Goal: Task Accomplishment & Management: Manage account settings

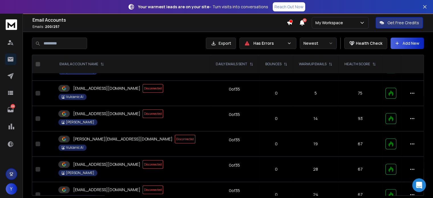
scroll to position [4906, 0]
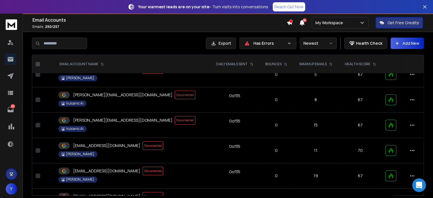
click at [73, 46] on input at bounding box center [59, 43] width 55 height 11
type input "**"
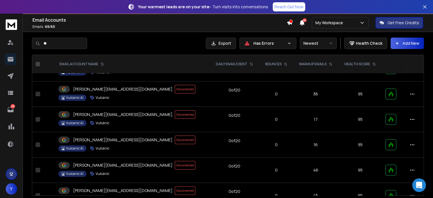
scroll to position [0, 0]
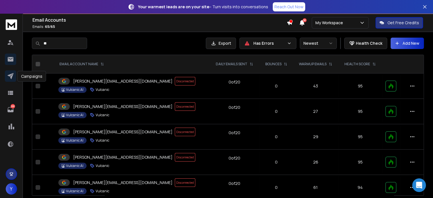
click at [11, 76] on icon at bounding box center [10, 76] width 6 height 6
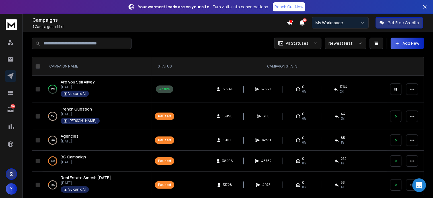
click at [333, 22] on p "My Workspace" at bounding box center [331, 23] width 30 height 6
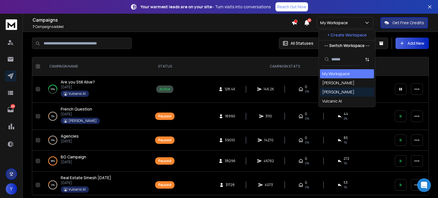
click at [343, 90] on div "[PERSON_NAME]" at bounding box center [338, 92] width 32 height 6
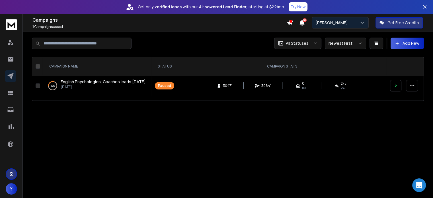
click at [337, 23] on p "[PERSON_NAME]" at bounding box center [333, 23] width 35 height 6
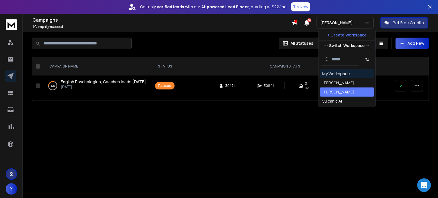
click at [340, 75] on div "My Workspace" at bounding box center [336, 74] width 28 height 6
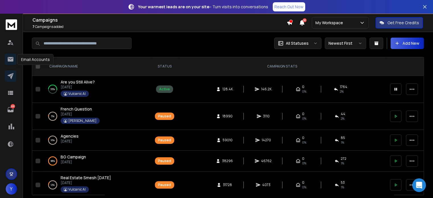
click at [12, 59] on icon at bounding box center [11, 59] width 6 height 5
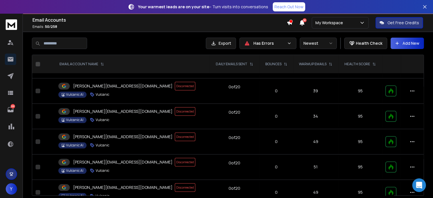
scroll to position [541, 0]
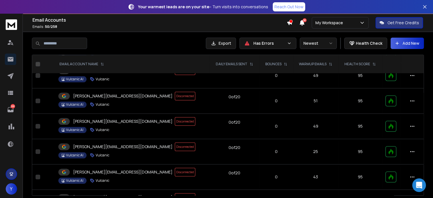
click at [63, 41] on input at bounding box center [59, 43] width 55 height 11
type input "**"
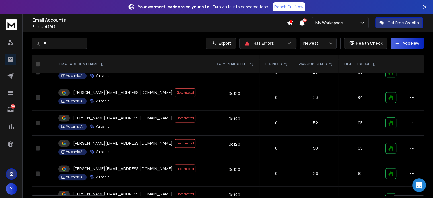
scroll to position [680, 0]
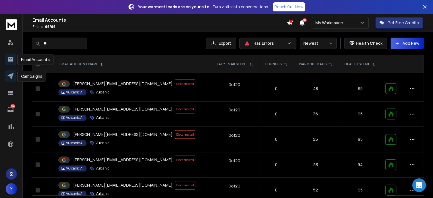
click at [12, 75] on icon at bounding box center [10, 76] width 7 height 7
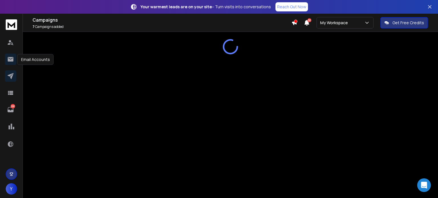
click at [10, 62] on icon at bounding box center [10, 59] width 7 height 7
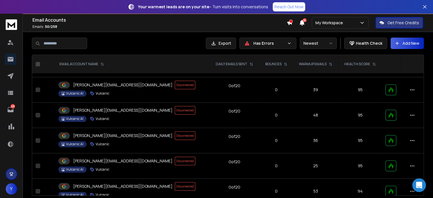
scroll to position [712, 0]
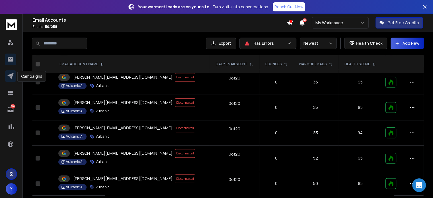
click at [14, 77] on link at bounding box center [10, 75] width 11 height 11
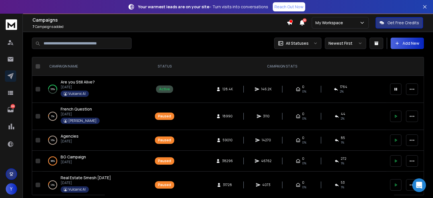
click at [393, 87] on icon at bounding box center [395, 89] width 5 height 5
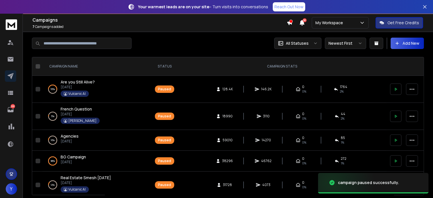
click at [238, 48] on div "Campaigns 7 Campaigns Added All Statuses Newest First Add New" at bounding box center [326, 43] width 196 height 11
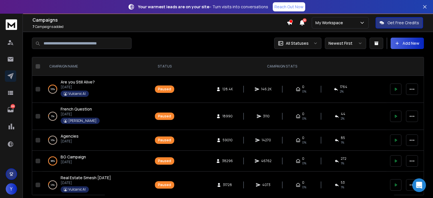
click at [242, 48] on div "Campaigns 7 Campaigns Added All Statuses Newest First Add New" at bounding box center [326, 43] width 196 height 11
click at [346, 28] on div "Campaigns 7 Campaigns added 50 My Workspace Get Free Credits" at bounding box center [216, 23] width 433 height 18
click at [348, 22] on div "My Workspace" at bounding box center [341, 23] width 50 height 6
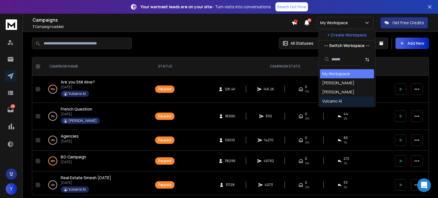
click at [347, 100] on div "Vulcanic AI" at bounding box center [347, 101] width 54 height 9
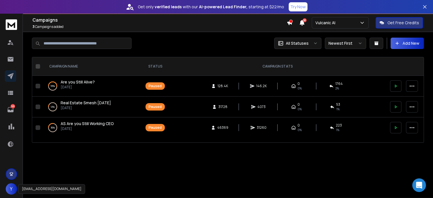
click at [10, 189] on span "Y" at bounding box center [11, 188] width 11 height 11
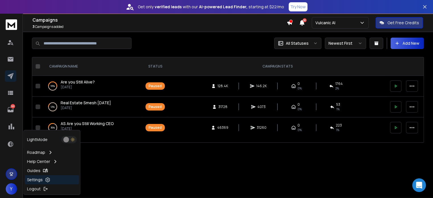
click at [51, 180] on div "Settings" at bounding box center [52, 179] width 54 height 9
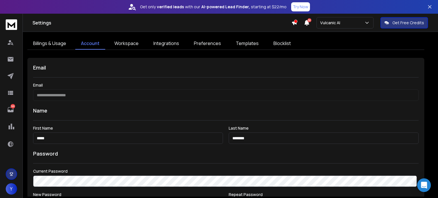
click at [127, 43] on link "Workspace" at bounding box center [127, 44] width 36 height 12
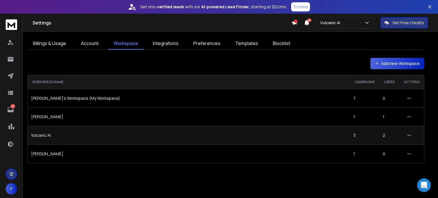
click at [46, 138] on td "Vulcanic AI" at bounding box center [189, 135] width 322 height 19
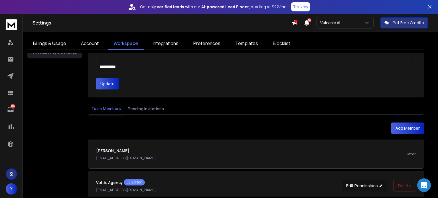
scroll to position [77, 0]
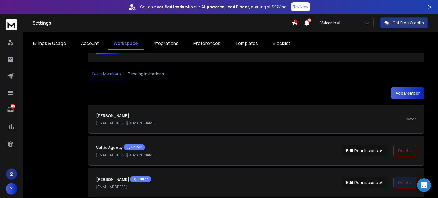
click at [403, 182] on button "Delete" at bounding box center [404, 182] width 23 height 11
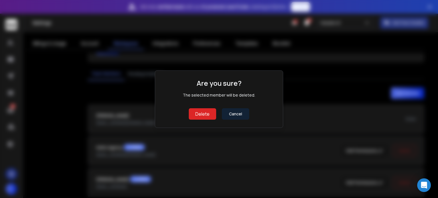
click at [234, 112] on button "Cancel" at bounding box center [235, 113] width 27 height 11
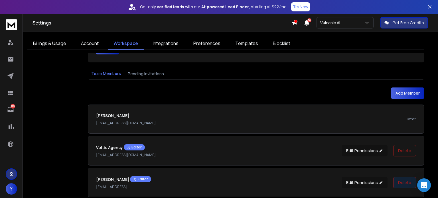
click at [403, 180] on button "Delete" at bounding box center [404, 182] width 23 height 11
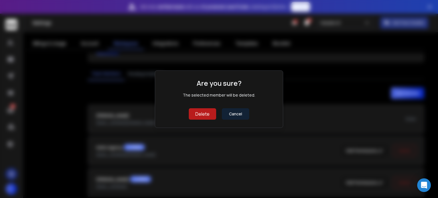
click at [201, 114] on button "Delete" at bounding box center [202, 113] width 27 height 11
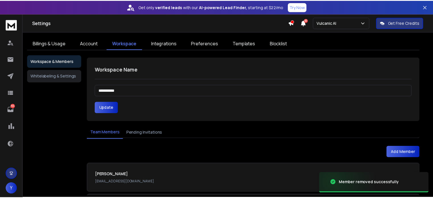
scroll to position [45, 0]
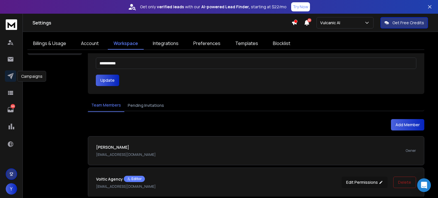
click at [11, 78] on icon at bounding box center [10, 76] width 6 height 6
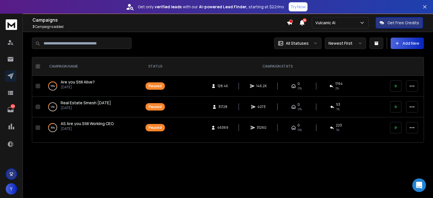
click at [179, 50] on div "Campaigns 3 Campaigns Added All Statuses Newest First Add New CAMPAIGN NAME STA…" at bounding box center [228, 137] width 392 height 198
click at [160, 49] on div at bounding box center [130, 43] width 196 height 11
click at [11, 107] on p "195" at bounding box center [13, 106] width 5 height 5
